Goal: Find contact information: Find contact information

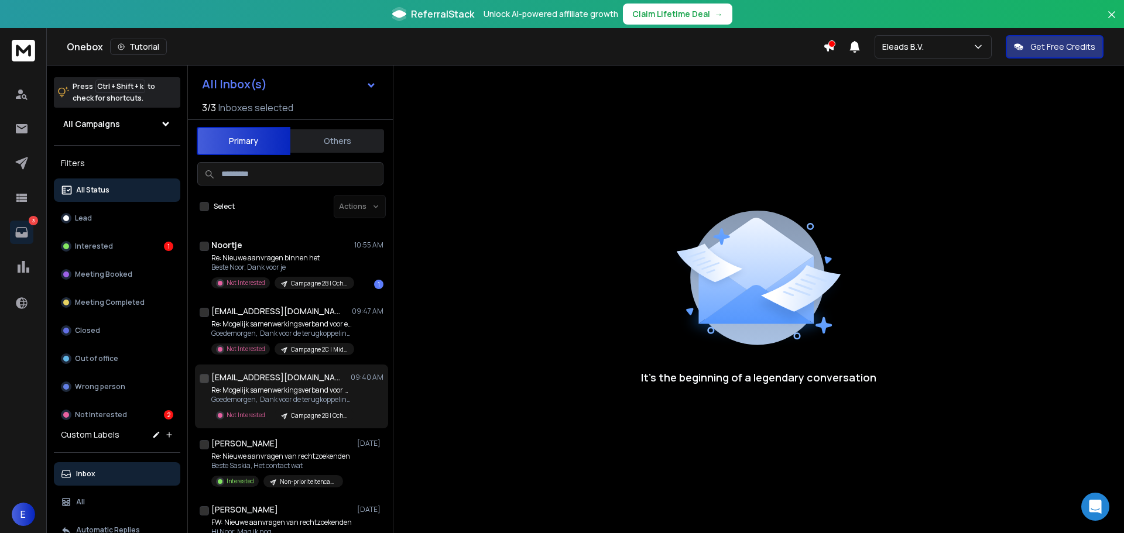
click at [315, 386] on p "Re: Mogelijk samenwerkingsverband voor huurrechtzaken" at bounding box center [281, 390] width 140 height 9
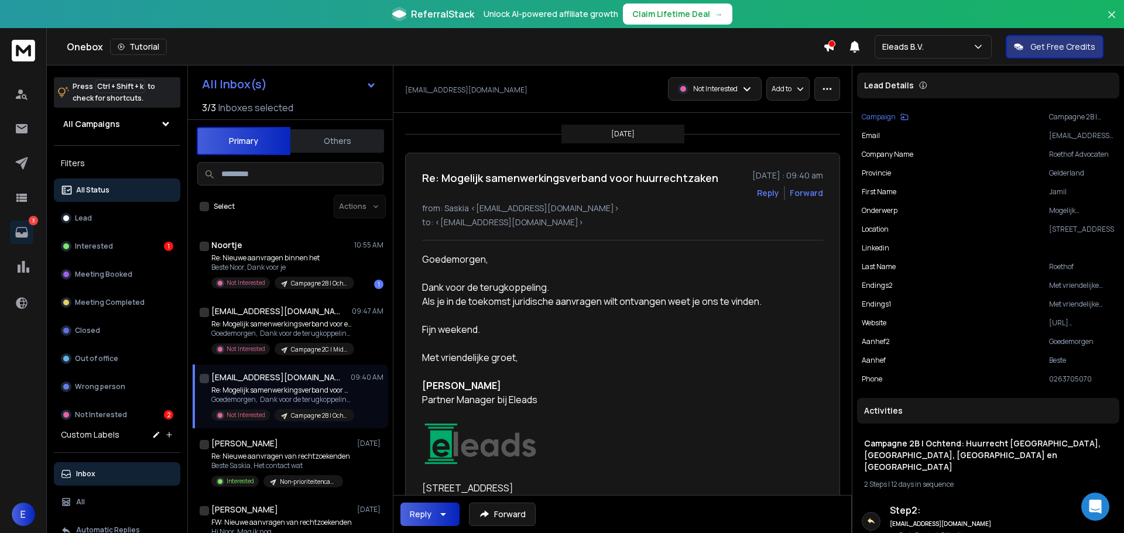
click at [289, 382] on h1 "[EMAIL_ADDRESS][DOMAIN_NAME]" at bounding box center [275, 378] width 129 height 12
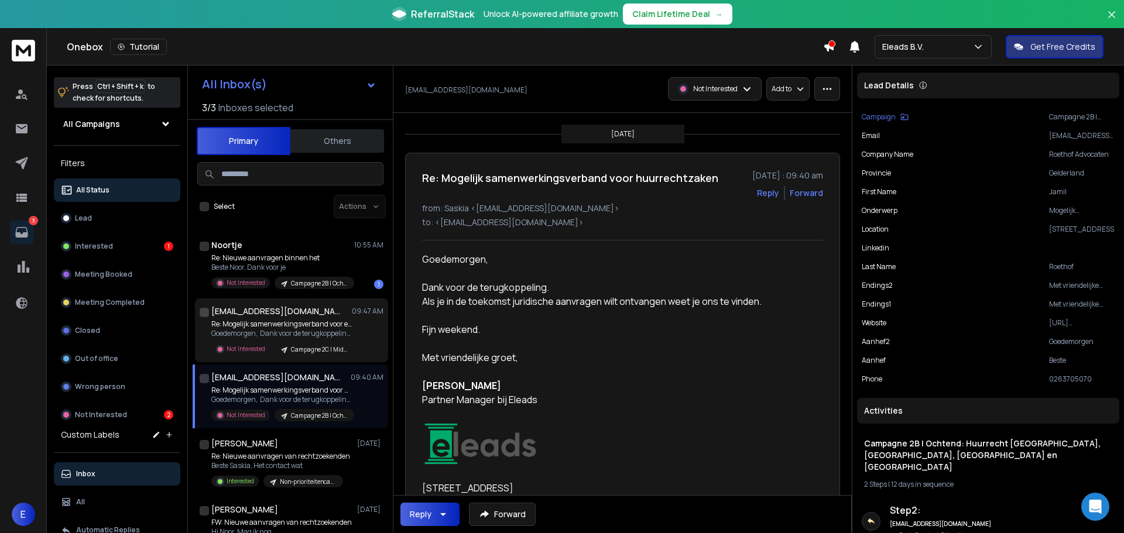
click at [296, 314] on h1 "[EMAIL_ADDRESS][DOMAIN_NAME]" at bounding box center [275, 312] width 129 height 12
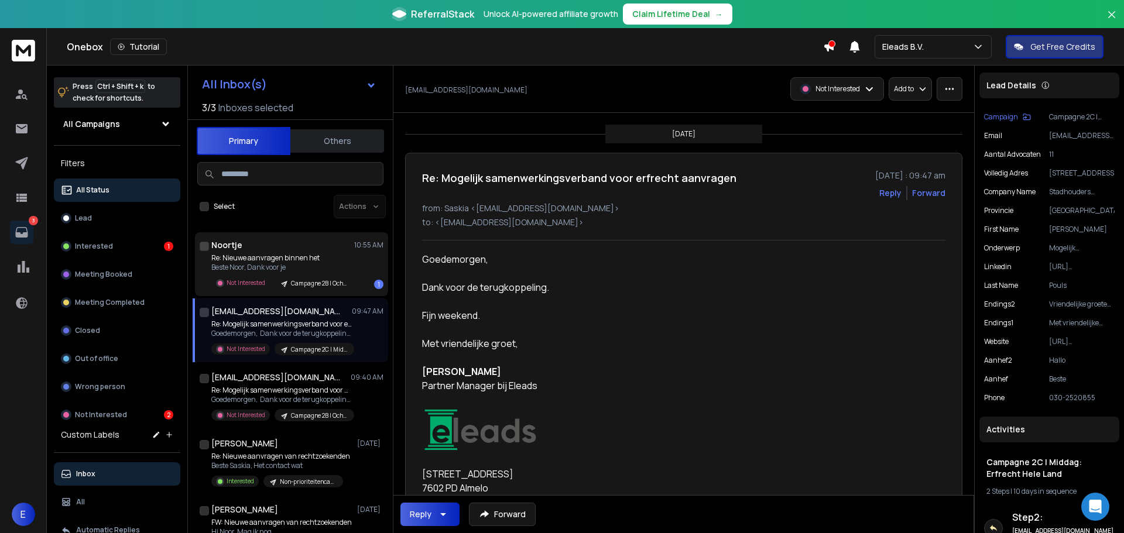
click at [320, 271] on p "Beste Noor, Dank voor je" at bounding box center [281, 267] width 140 height 9
